Goal: Task Accomplishment & Management: Manage account settings

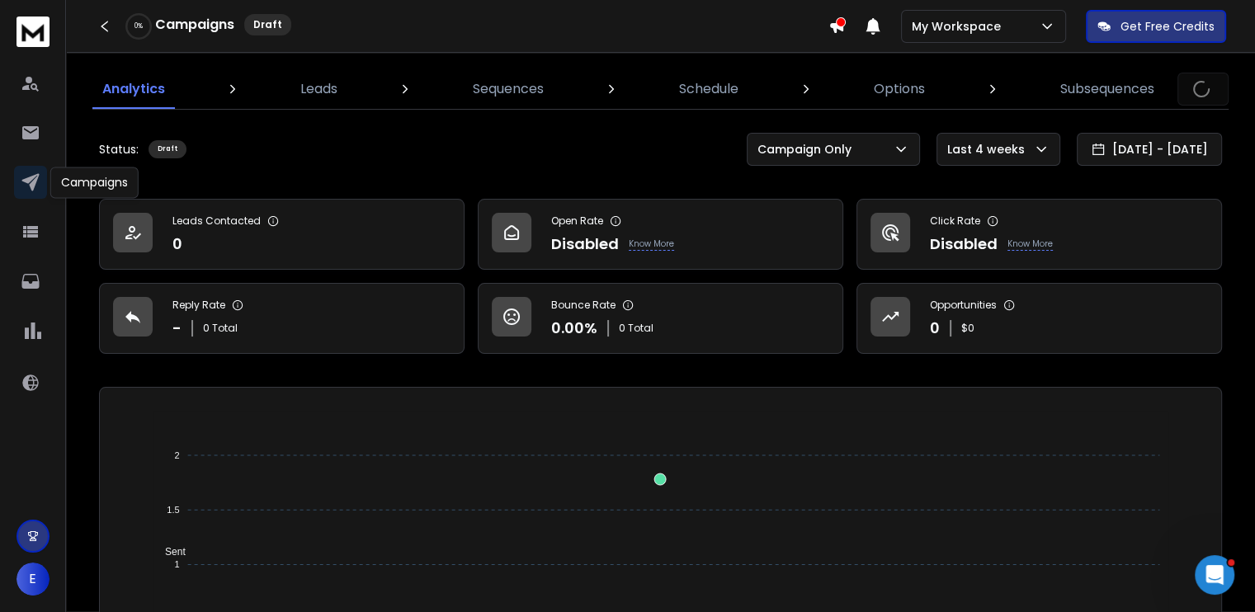
click at [30, 171] on link at bounding box center [30, 182] width 33 height 33
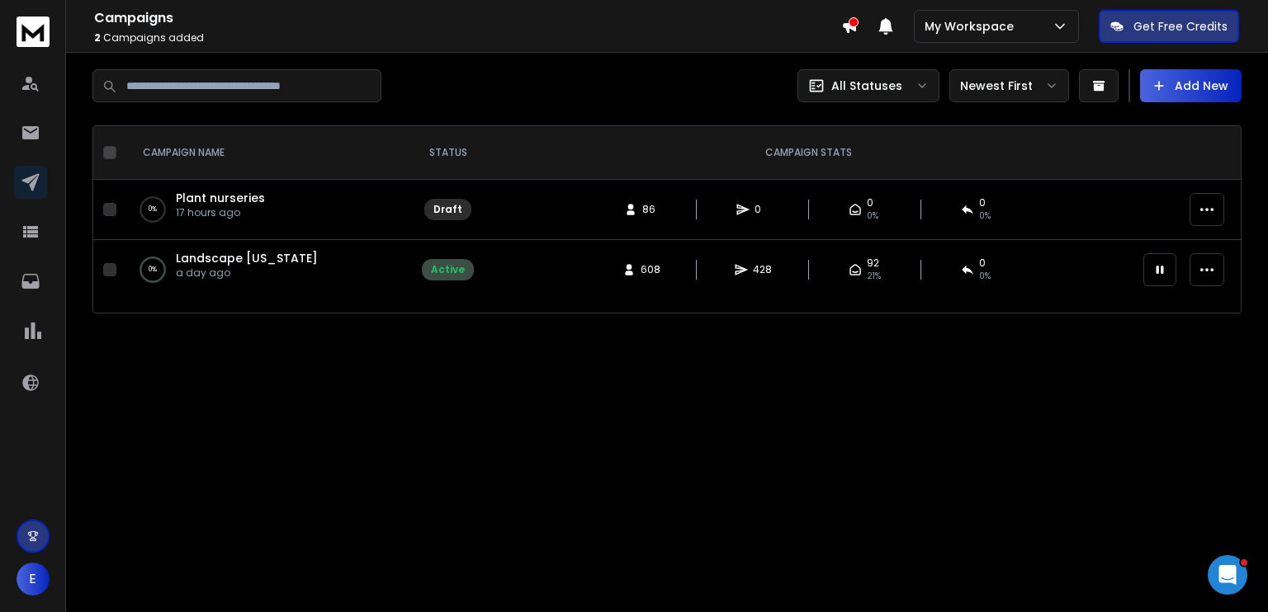
click at [446, 211] on div "Draft" at bounding box center [447, 209] width 29 height 13
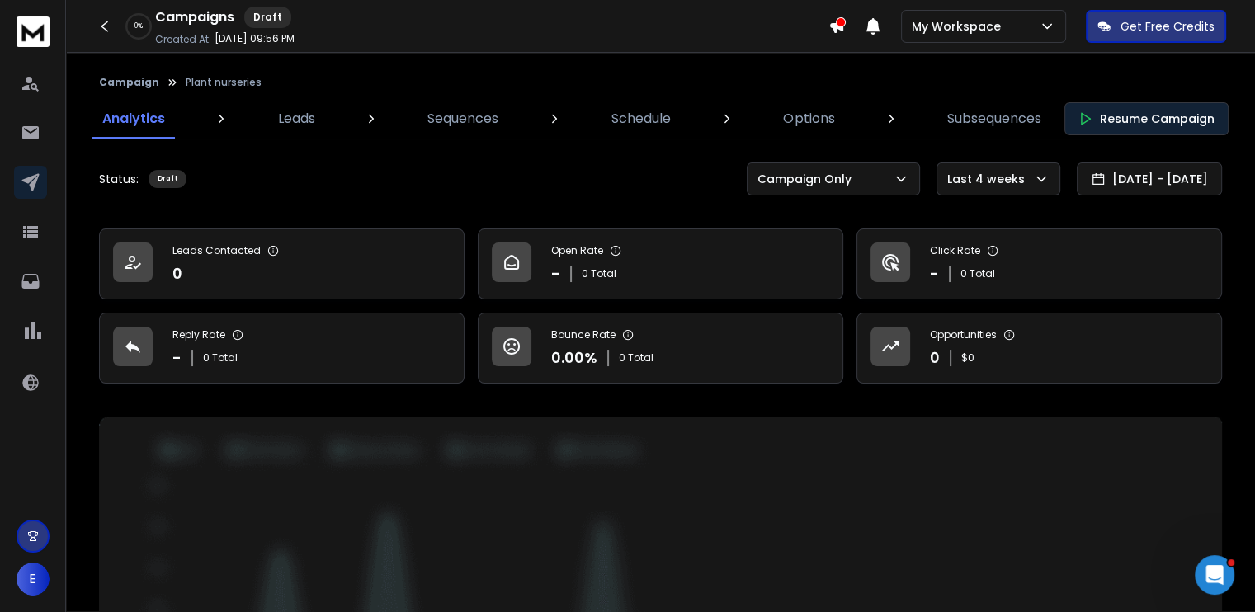
click at [1103, 118] on button "Resume Campaign" at bounding box center [1147, 118] width 164 height 33
click at [327, 114] on div "Analytics Leads Sequences Schedule Options Subsequences" at bounding box center [571, 119] width 959 height 40
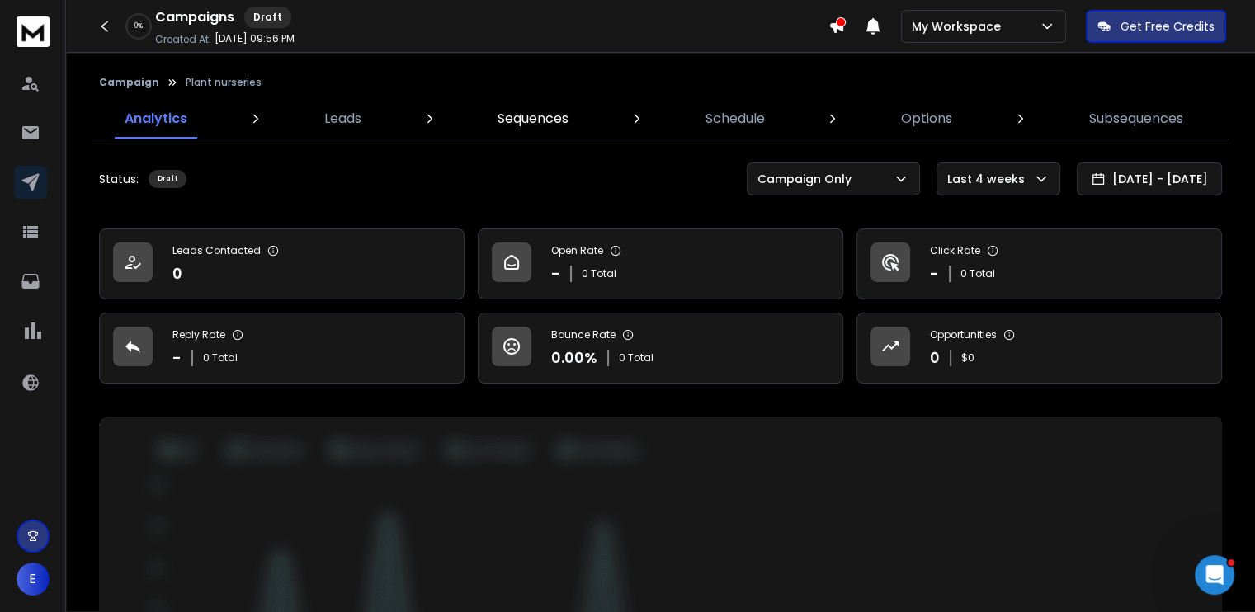
click at [522, 124] on p "Sequences" at bounding box center [533, 119] width 71 height 20
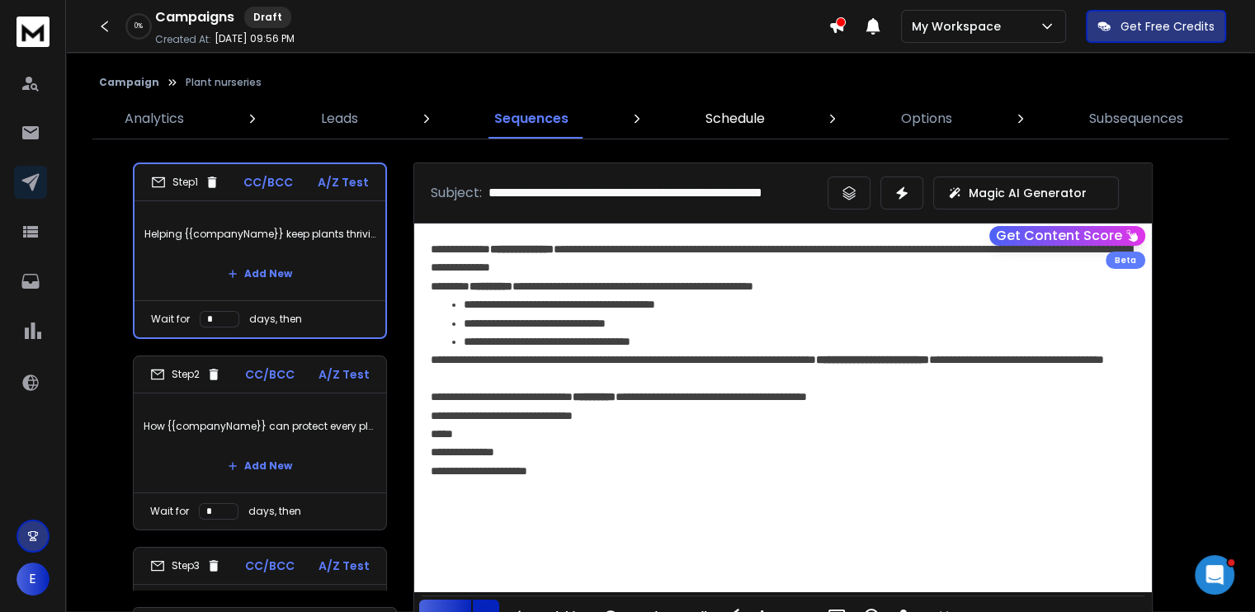
click at [717, 123] on p "Schedule" at bounding box center [735, 119] width 59 height 20
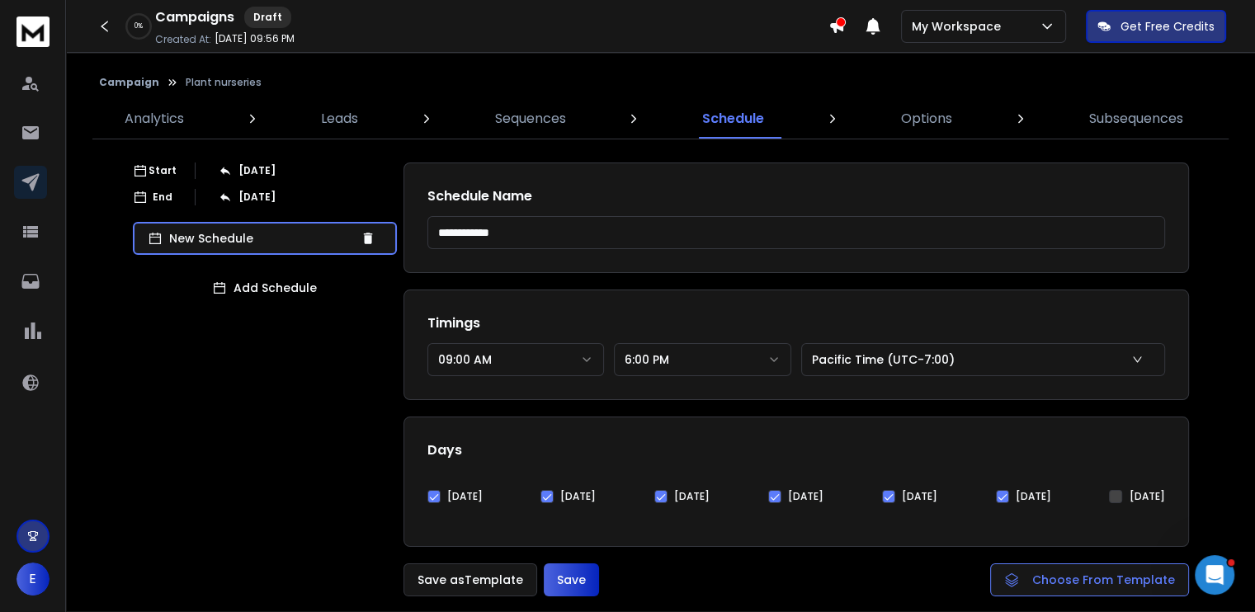
click at [975, 131] on div "Analytics Leads Sequences Schedule Options Subsequences" at bounding box center [653, 119] width 1123 height 40
click at [955, 114] on link "Options" at bounding box center [926, 119] width 71 height 40
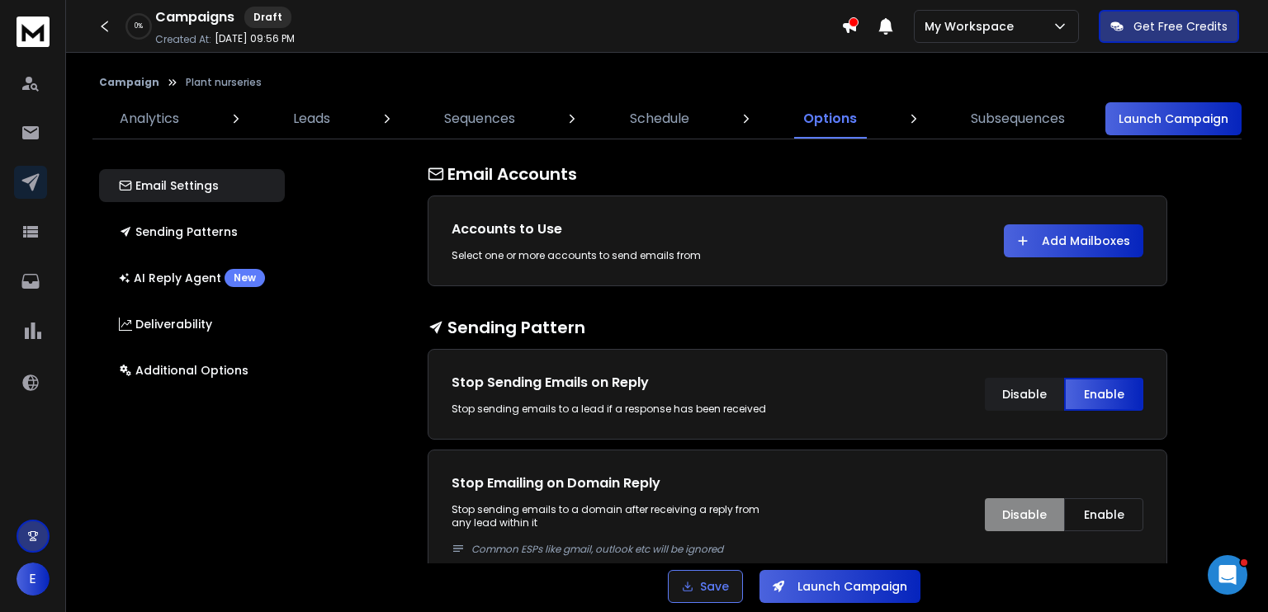
click at [1076, 240] on button "Add Mailboxes" at bounding box center [1073, 241] width 139 height 33
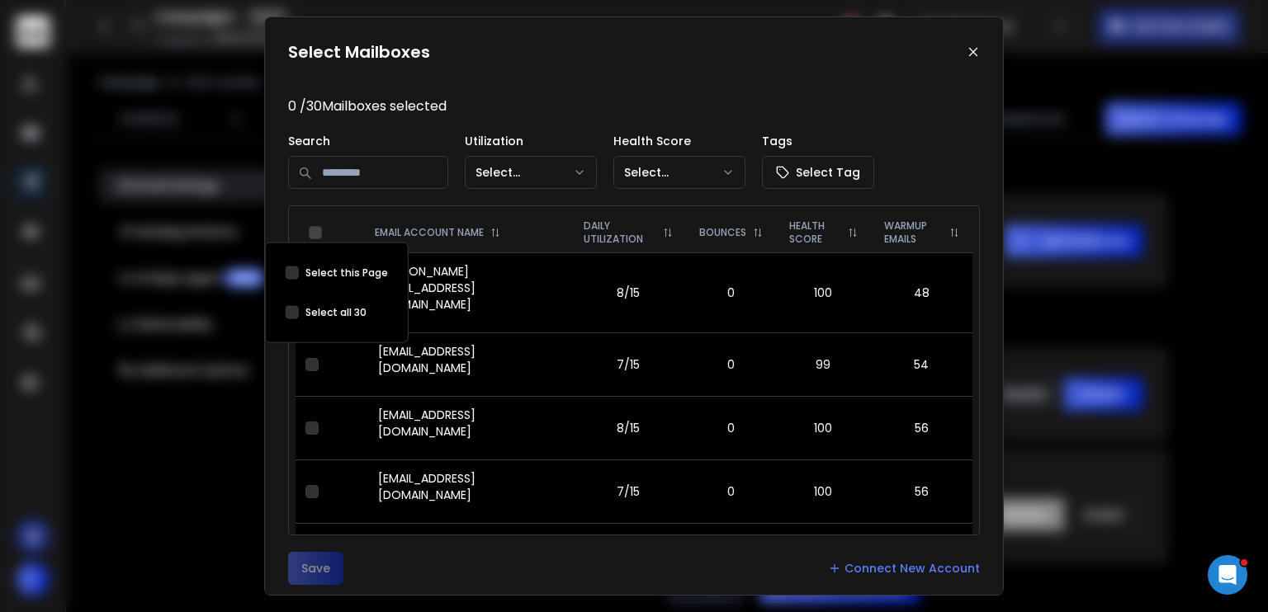
click at [314, 230] on button "Select this Page" at bounding box center [315, 232] width 13 height 13
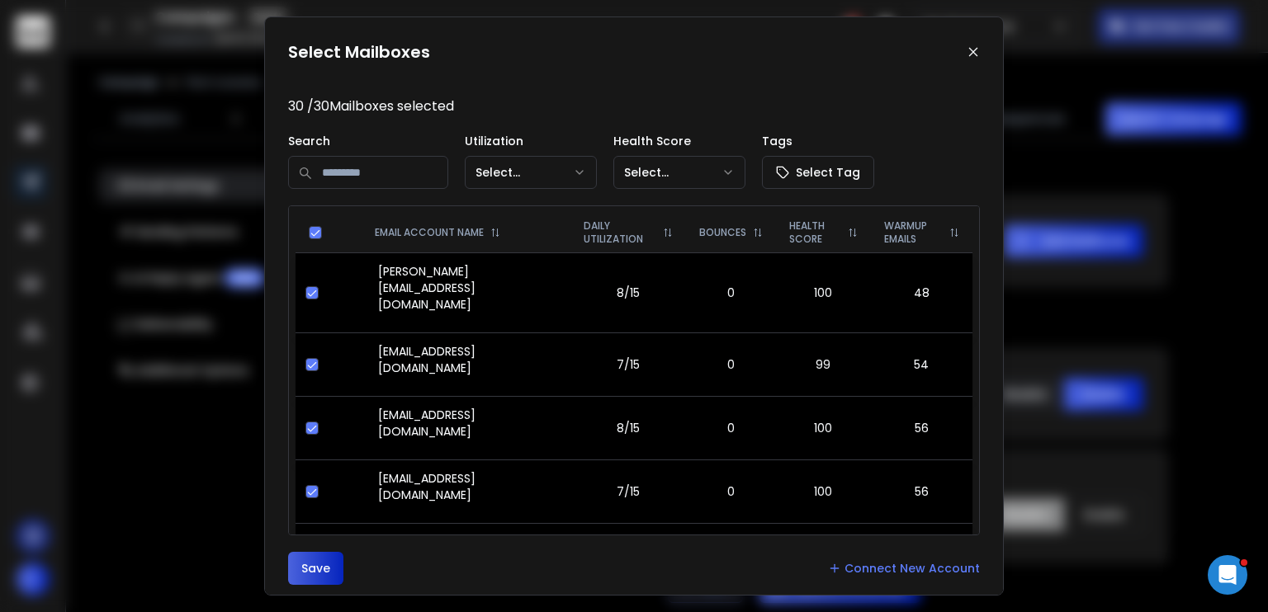
click at [310, 570] on button "Save" at bounding box center [315, 568] width 55 height 33
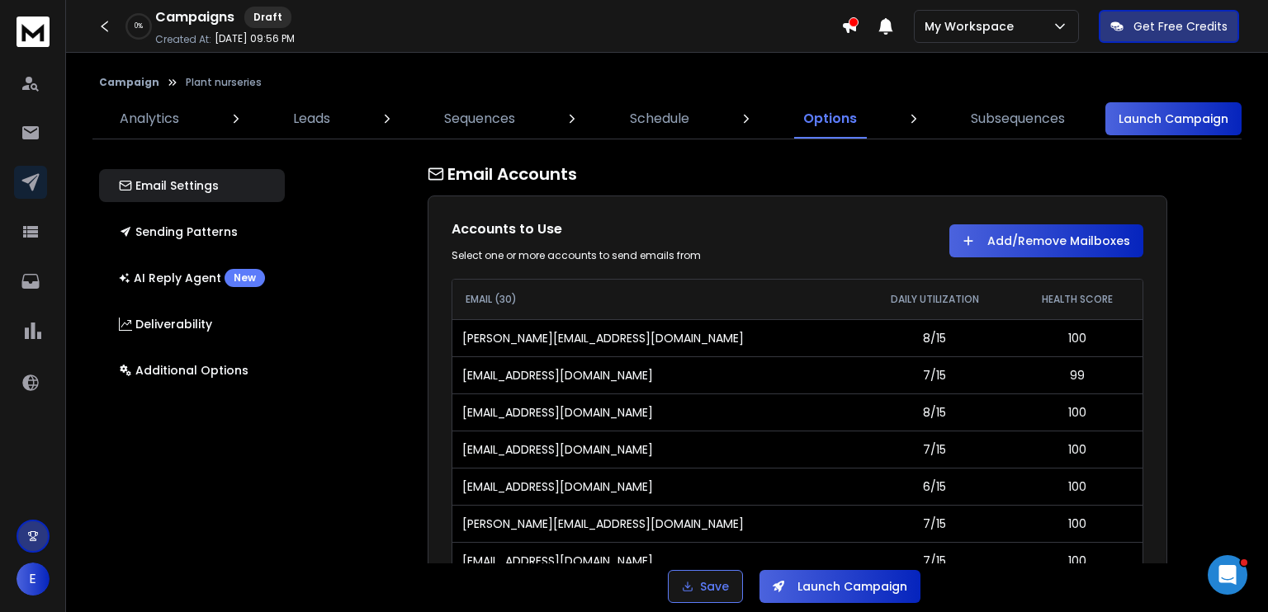
click at [858, 585] on button "Launch Campaign" at bounding box center [839, 586] width 161 height 33
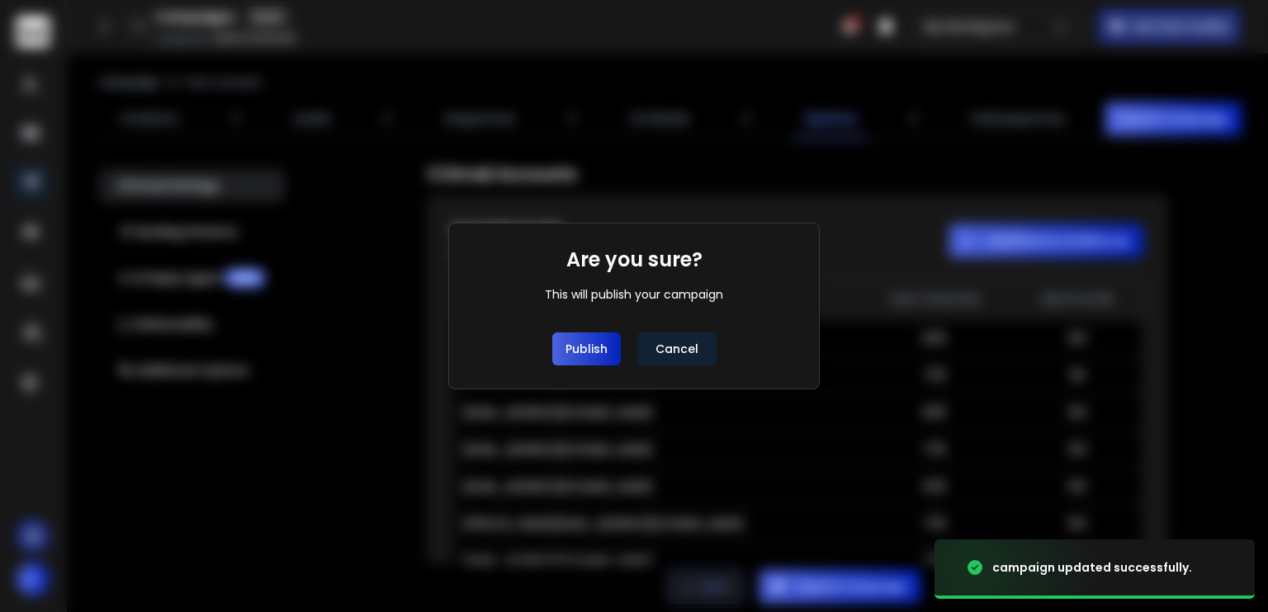
click at [583, 341] on button "Publish" at bounding box center [586, 349] width 69 height 33
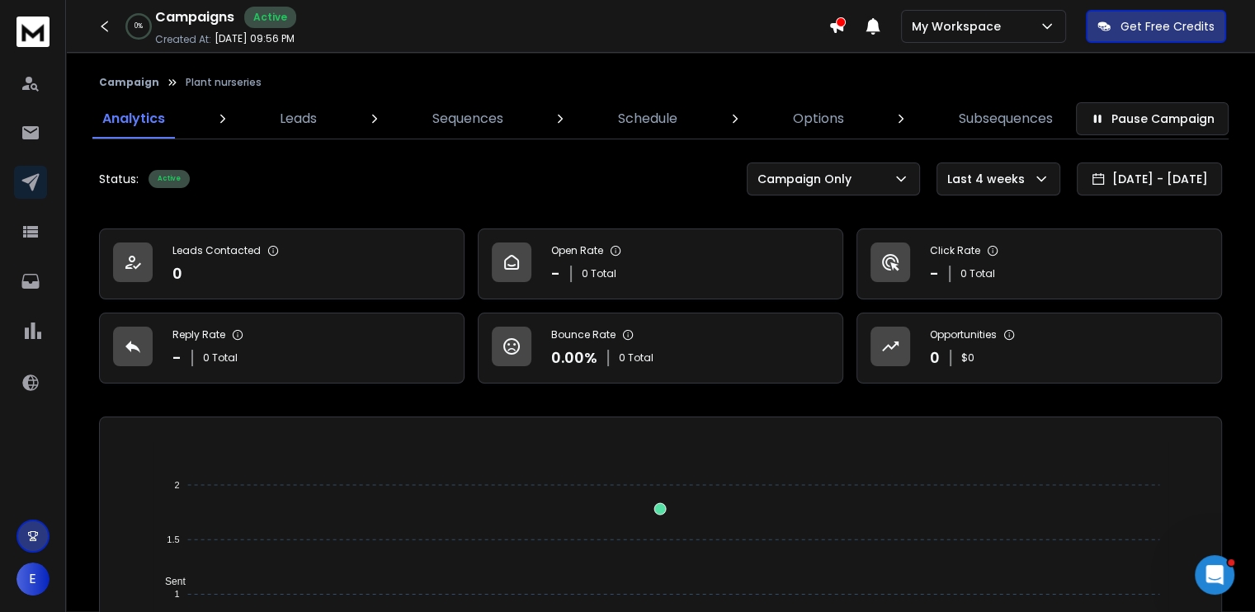
click at [34, 211] on div at bounding box center [33, 236] width 38 height 339
click at [33, 278] on icon at bounding box center [31, 282] width 20 height 20
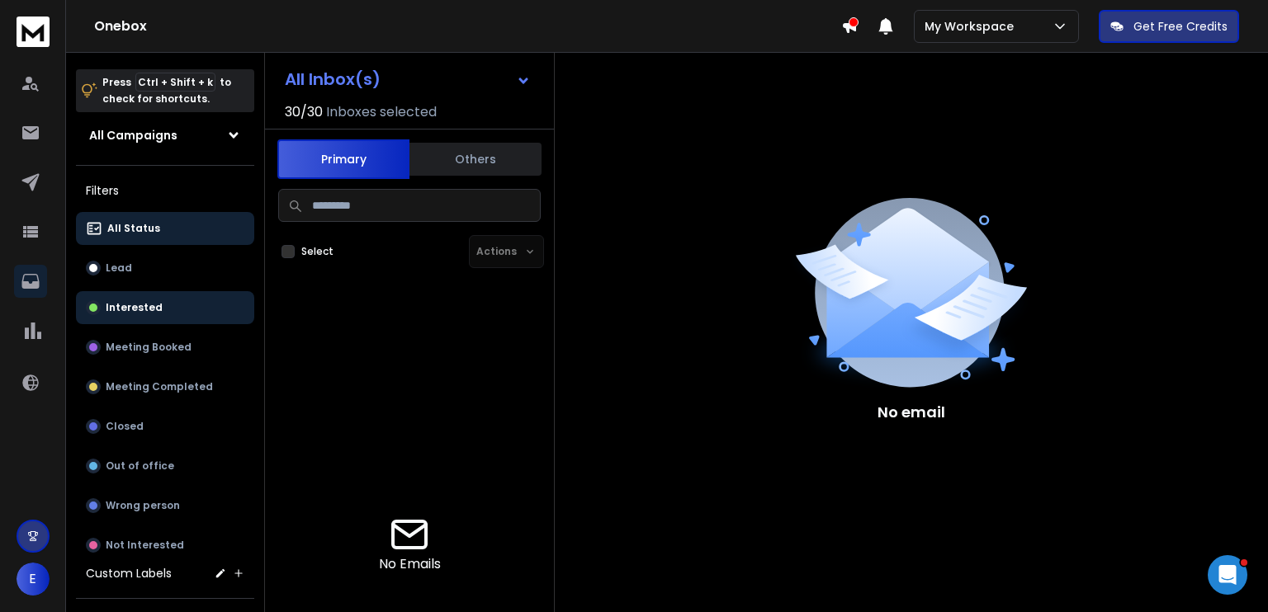
click at [134, 308] on p "Interested" at bounding box center [134, 307] width 57 height 13
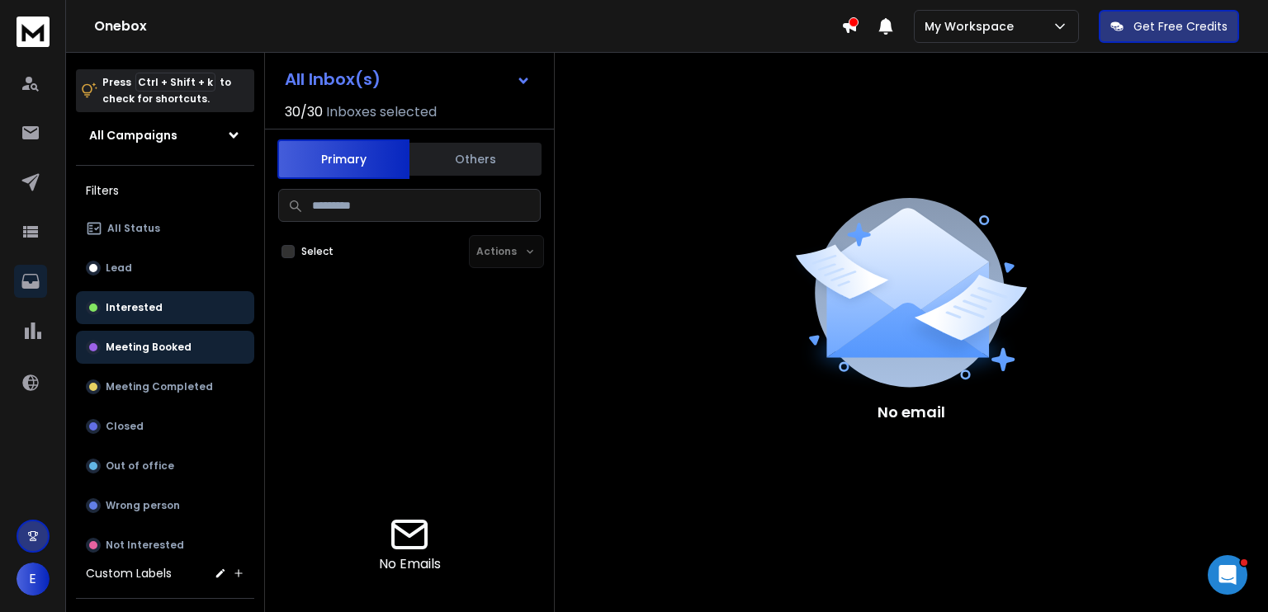
click at [132, 341] on p "Meeting Booked" at bounding box center [149, 347] width 86 height 13
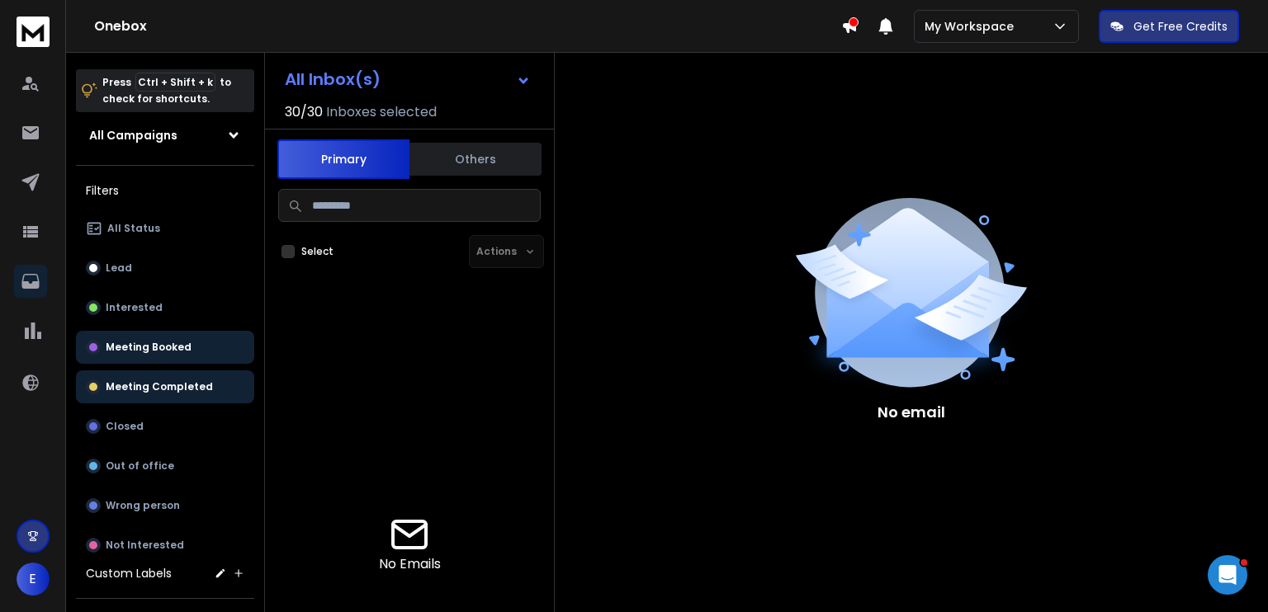
click at [125, 381] on p "Meeting Completed" at bounding box center [159, 387] width 107 height 13
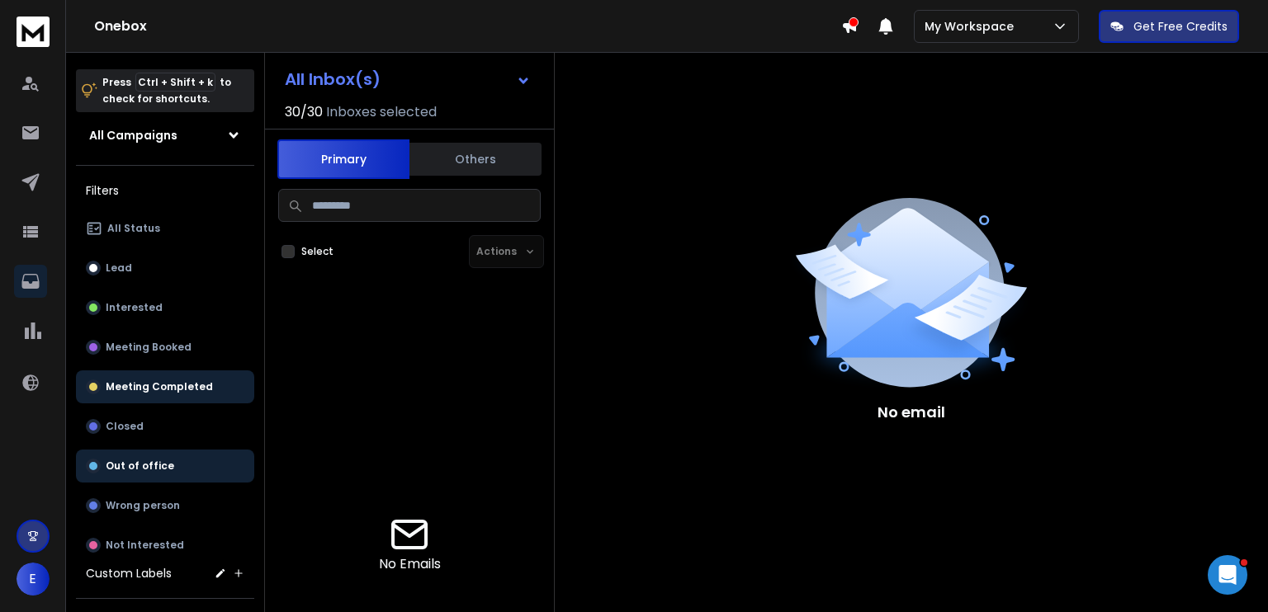
click at [120, 464] on p "Out of office" at bounding box center [140, 466] width 69 height 13
click at [130, 500] on p "Wrong person" at bounding box center [143, 505] width 74 height 13
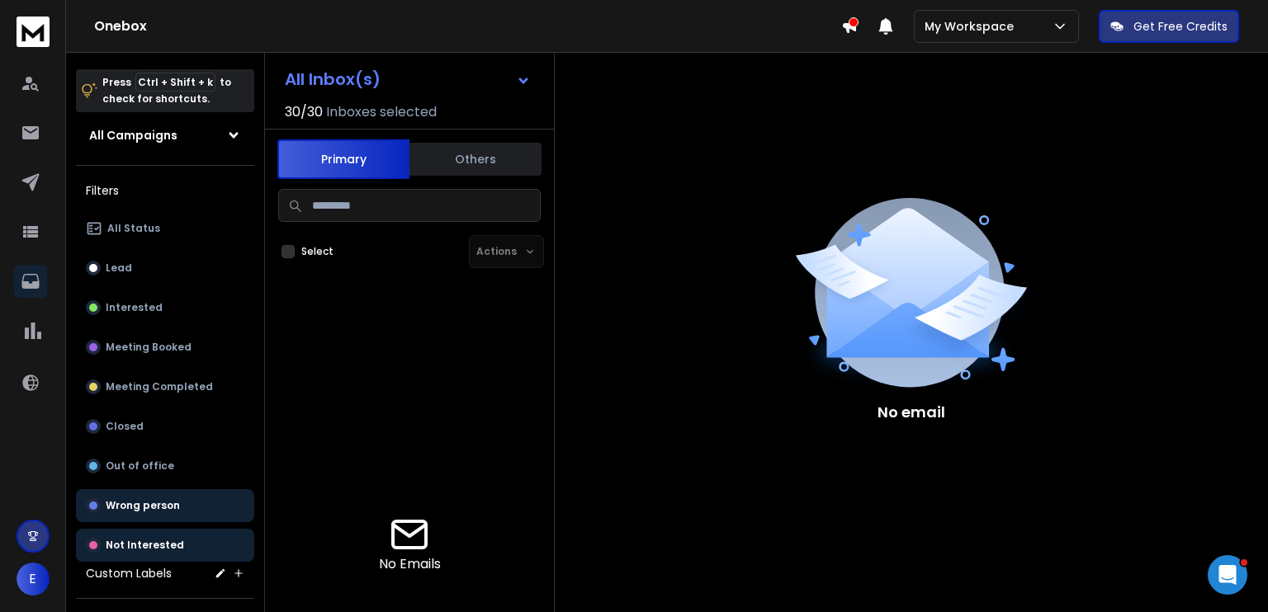
click at [134, 539] on p "Not Interested" at bounding box center [145, 545] width 78 height 13
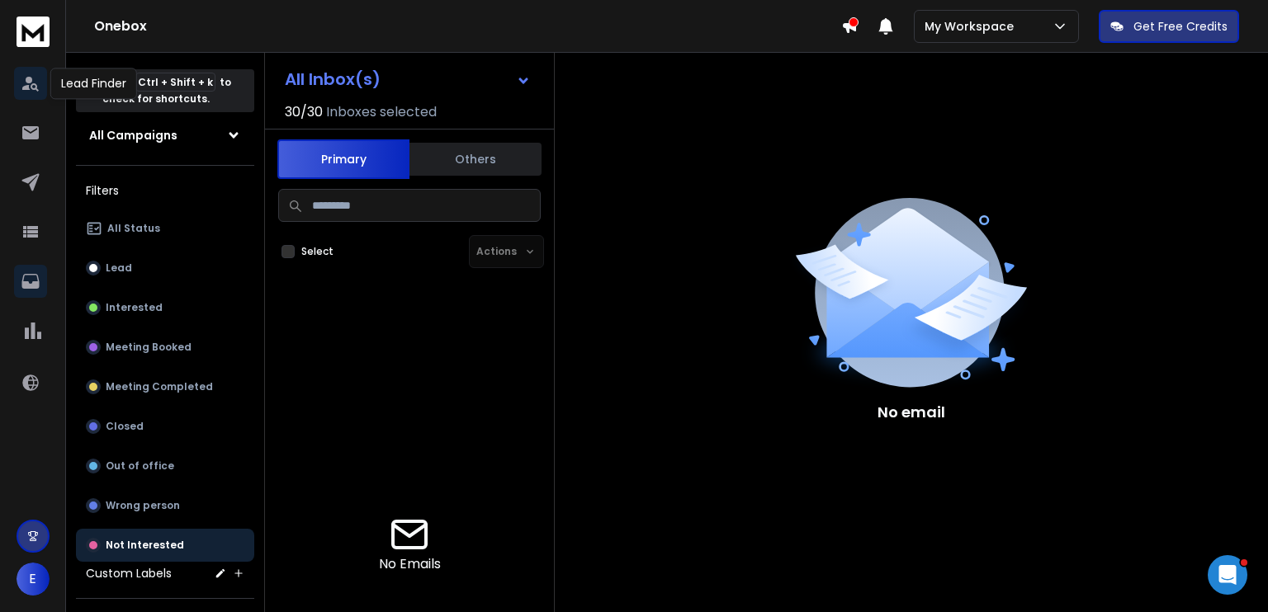
click at [31, 85] on icon at bounding box center [30, 87] width 17 height 8
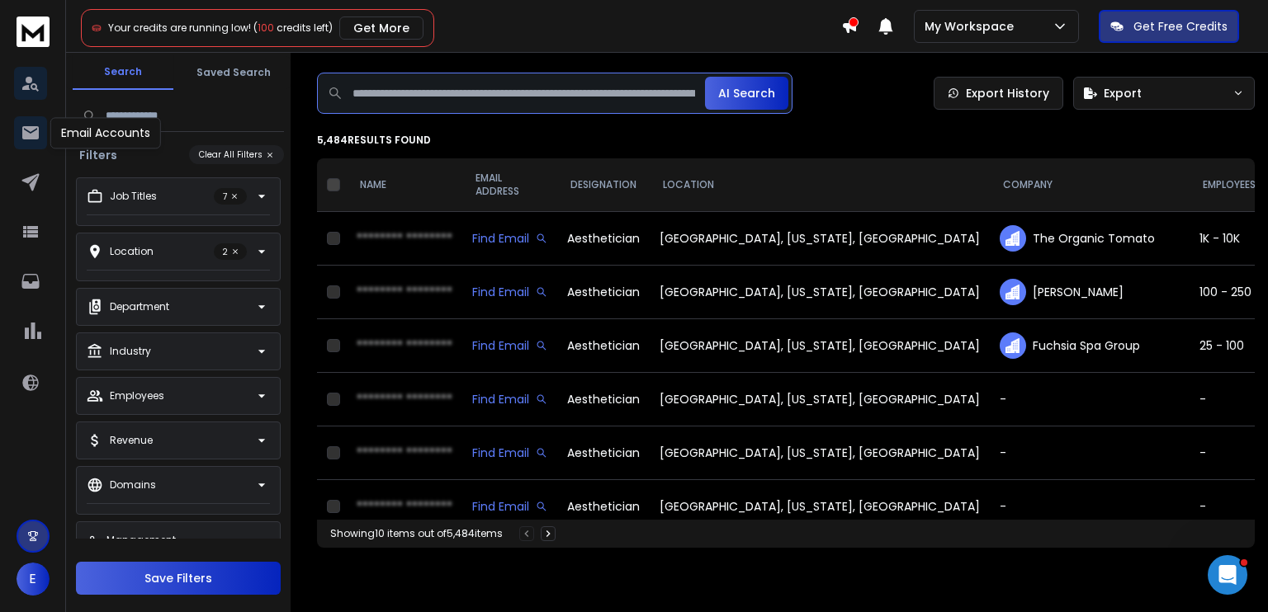
click at [27, 137] on icon at bounding box center [30, 132] width 17 height 13
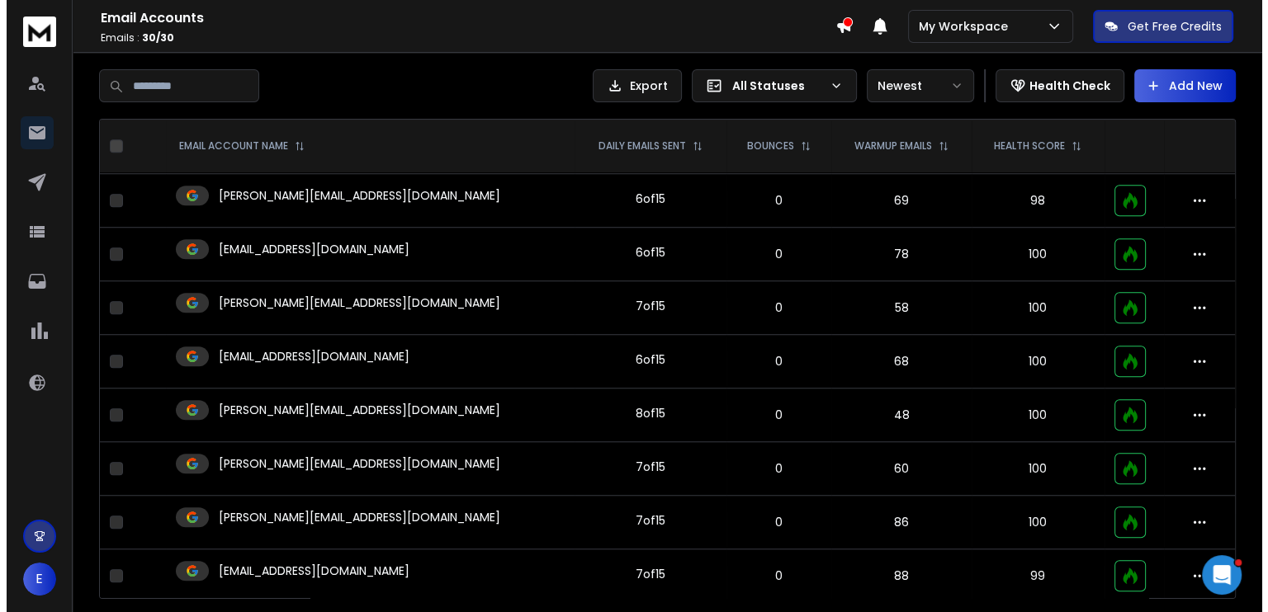
scroll to position [1191, 0]
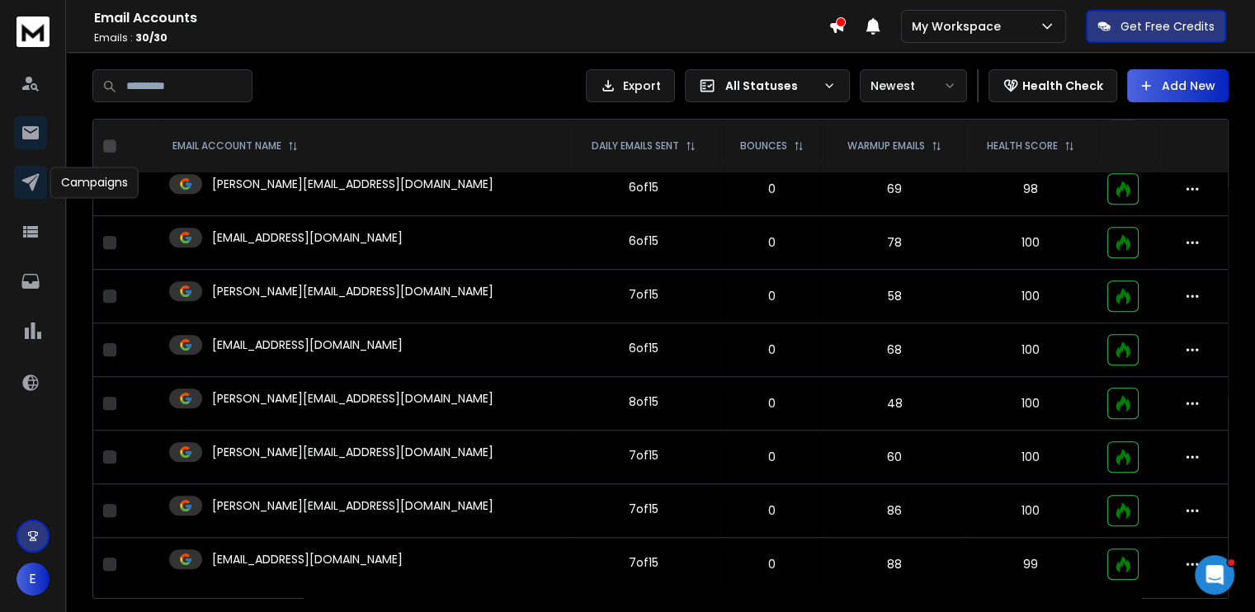
click at [26, 174] on icon at bounding box center [31, 183] width 20 height 20
